Goal: Check status

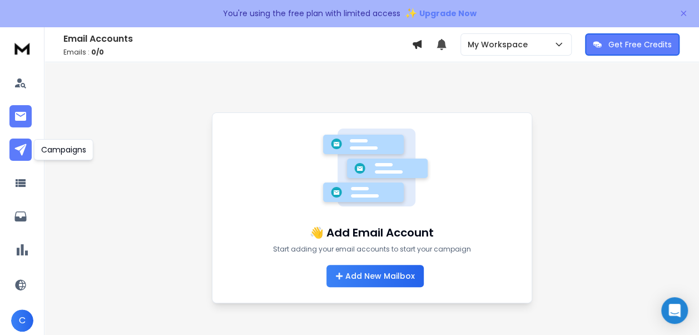
click at [22, 150] on icon at bounding box center [20, 149] width 12 height 12
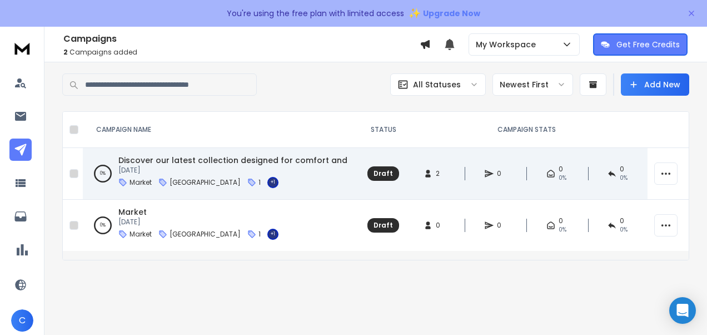
click at [256, 173] on p "[DATE]" at bounding box center [233, 170] width 231 height 9
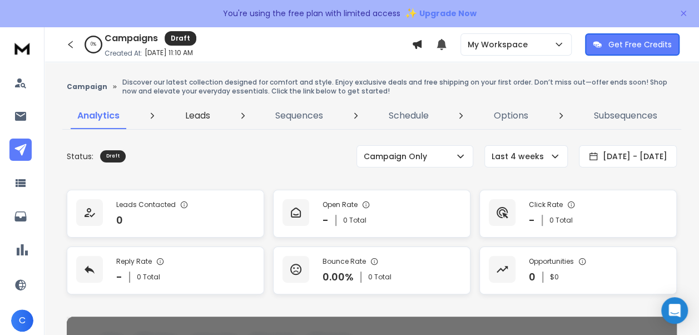
click at [194, 120] on p "Leads" at bounding box center [197, 115] width 25 height 13
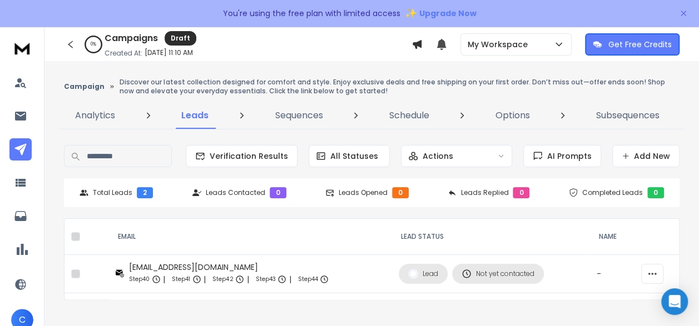
click at [680, 13] on icon "Close notification" at bounding box center [683, 13] width 9 height 9
